Goal: Task Accomplishment & Management: Manage account settings

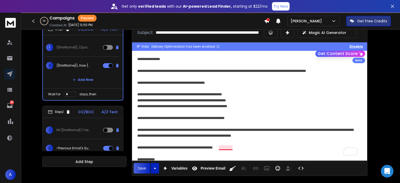
click at [220, 149] on div "**********" at bounding box center [247, 147] width 220 height 6
click at [237, 147] on div "**********" at bounding box center [247, 147] width 220 height 6
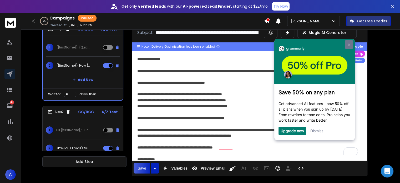
click at [349, 46] on link at bounding box center [348, 44] width 8 height 8
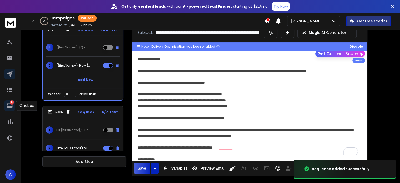
click at [14, 104] on link "45" at bounding box center [9, 105] width 11 height 11
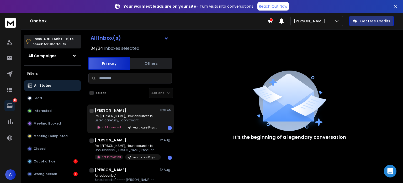
click at [150, 120] on p "Listen carefully, I don’t want" at bounding box center [126, 120] width 63 height 4
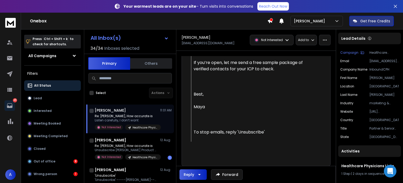
scroll to position [263, 0]
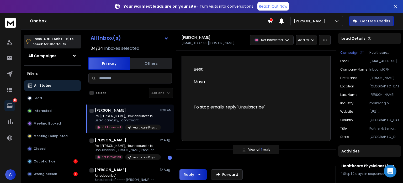
click at [266, 148] on p "View all 1 reply" at bounding box center [259, 149] width 22 height 4
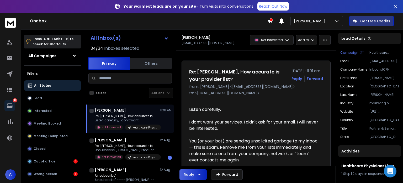
scroll to position [0, 0]
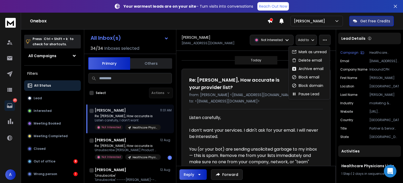
click at [326, 40] on icon "button" at bounding box center [325, 40] width 5 height 5
click at [318, 84] on div "Block domain" at bounding box center [308, 85] width 32 height 5
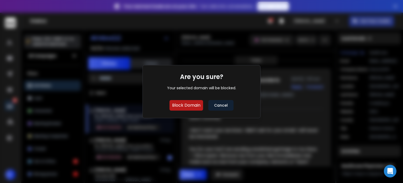
click at [202, 107] on button "Block Domain" at bounding box center [187, 105] width 34 height 11
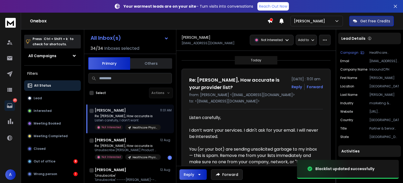
click at [325, 42] on icon "button" at bounding box center [325, 40] width 5 height 5
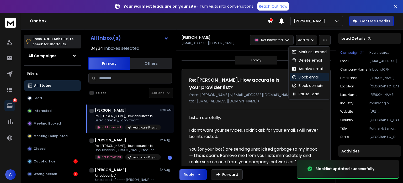
click at [314, 77] on div "Block email" at bounding box center [306, 76] width 28 height 5
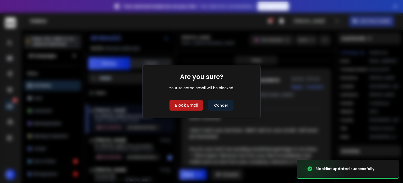
click at [189, 109] on button "Block Email" at bounding box center [187, 105] width 34 height 11
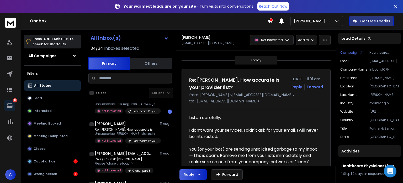
scroll to position [131, 0]
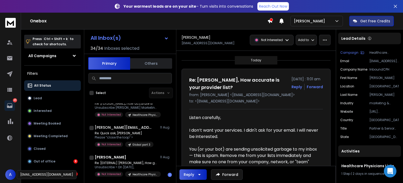
click at [10, 176] on span "A" at bounding box center [10, 174] width 11 height 11
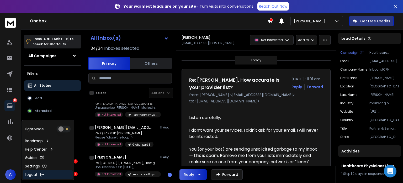
click at [30, 171] on div "Logout" at bounding box center [48, 174] width 50 height 8
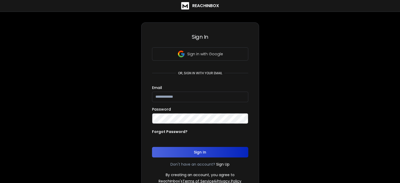
click at [209, 30] on button "Later" at bounding box center [217, 33] width 24 height 13
click at [221, 33] on div "Enable notifications to stay on top of your campaigns with real-time updates on…" at bounding box center [200, 23] width 400 height 47
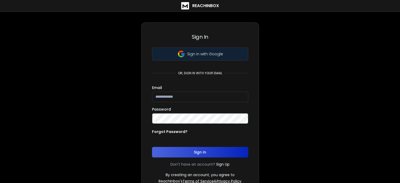
click at [208, 51] on button "Sign in with Google" at bounding box center [200, 53] width 96 height 13
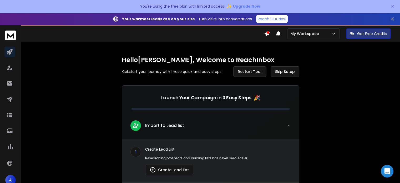
click at [392, 19] on icon at bounding box center [392, 19] width 5 height 5
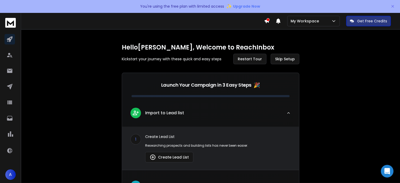
click at [394, 7] on div "You're using the free plan with limited access ✨ Upgrade Now" at bounding box center [200, 6] width 400 height 13
click at [393, 7] on icon "Close notification" at bounding box center [392, 6] width 4 height 4
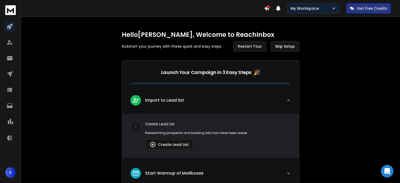
click at [330, 7] on div "My Workspace" at bounding box center [313, 8] width 46 height 5
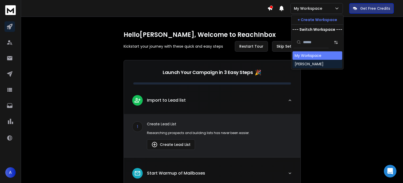
click at [317, 63] on div "[PERSON_NAME]" at bounding box center [309, 63] width 29 height 5
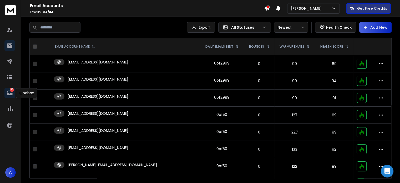
click at [8, 92] on icon at bounding box center [10, 93] width 6 height 6
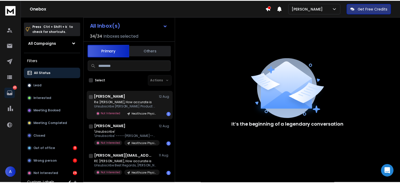
scroll to position [26, 0]
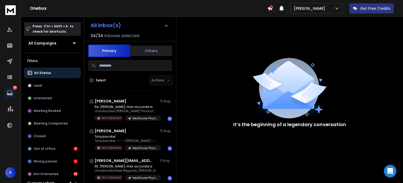
click at [15, 62] on div at bounding box center [10, 62] width 12 height 13
click at [8, 60] on icon at bounding box center [10, 61] width 6 height 6
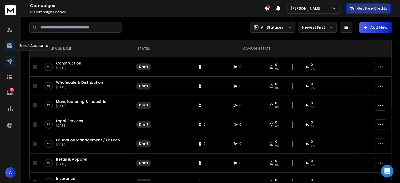
click at [7, 45] on icon at bounding box center [10, 45] width 6 height 6
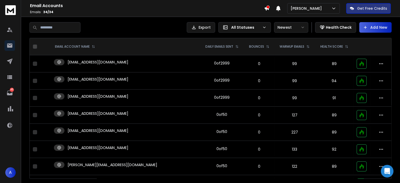
click at [200, 63] on td "0 of 2999" at bounding box center [222, 62] width 44 height 14
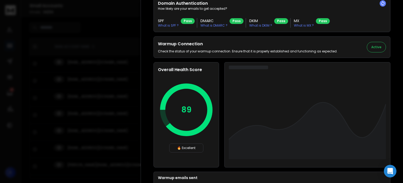
scroll to position [35, 0]
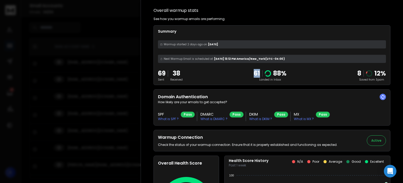
drag, startPoint x: 258, startPoint y: 71, endPoint x: 253, endPoint y: 71, distance: 5.0
click at [254, 71] on p "61" at bounding box center [257, 73] width 6 height 8
click at [382, 95] on icon at bounding box center [383, 96] width 3 height 5
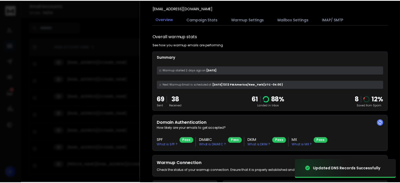
scroll to position [0, 0]
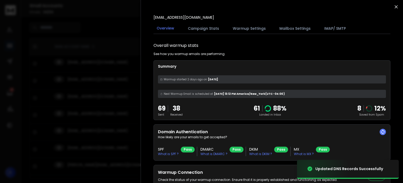
click at [394, 7] on icon "button" at bounding box center [396, 6] width 5 height 5
